Goal: Check status: Check status

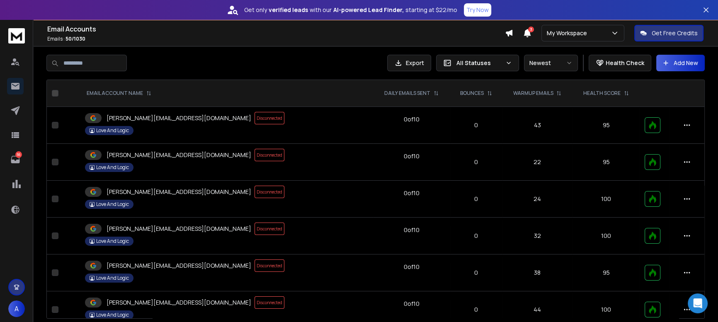
click at [565, 62] on button "Newest" at bounding box center [551, 63] width 54 height 17
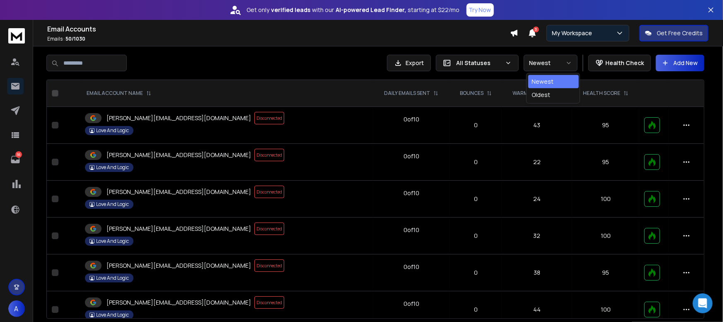
click at [601, 37] on button "My Workspace" at bounding box center [588, 33] width 83 height 17
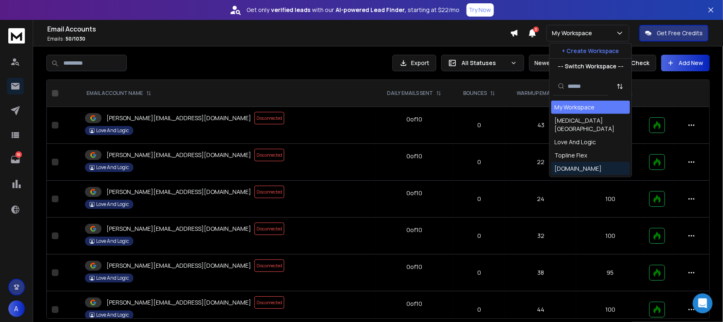
click at [581, 165] on div "[DOMAIN_NAME]" at bounding box center [578, 169] width 47 height 8
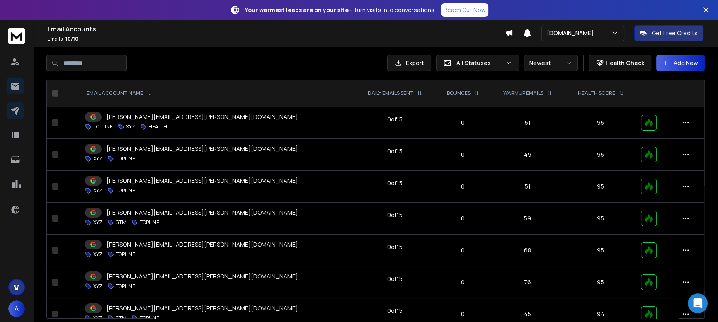
click at [16, 111] on icon at bounding box center [15, 110] width 9 height 9
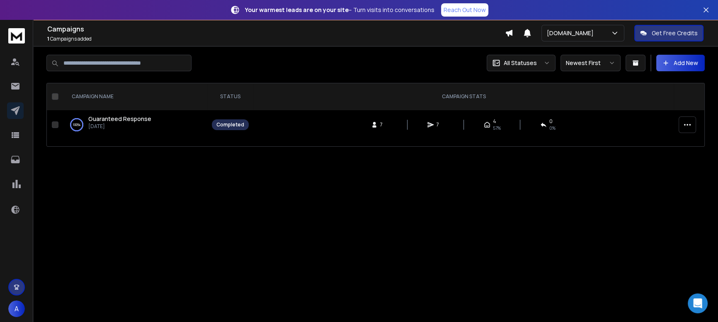
click at [124, 117] on span "Guaranteed Response" at bounding box center [119, 119] width 63 height 8
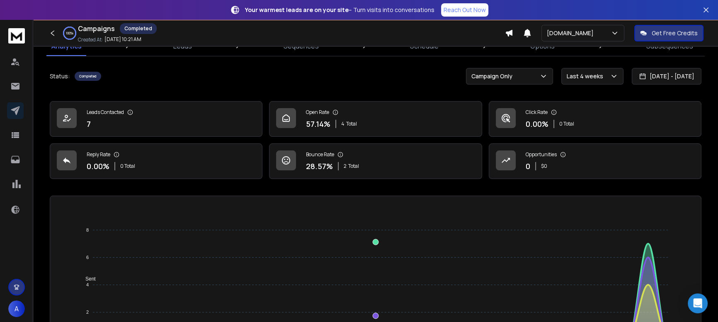
scroll to position [65, 0]
